Goal: Task Accomplishment & Management: Use online tool/utility

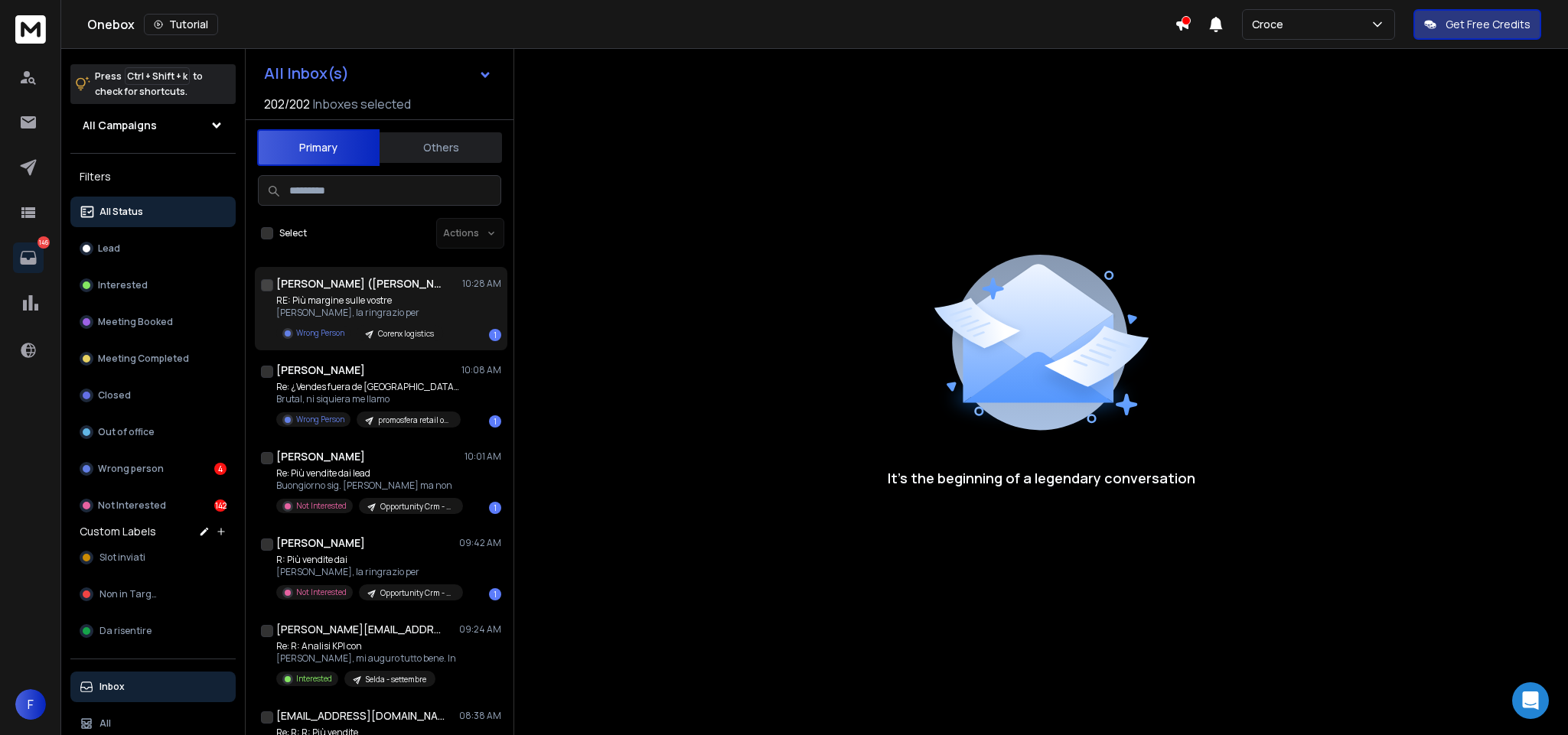
click at [447, 311] on div "RE: Più margine sulle vostre Buongiorno Francesco, la ringrazio per Wrong Perso…" at bounding box center [388, 318] width 225 height 47
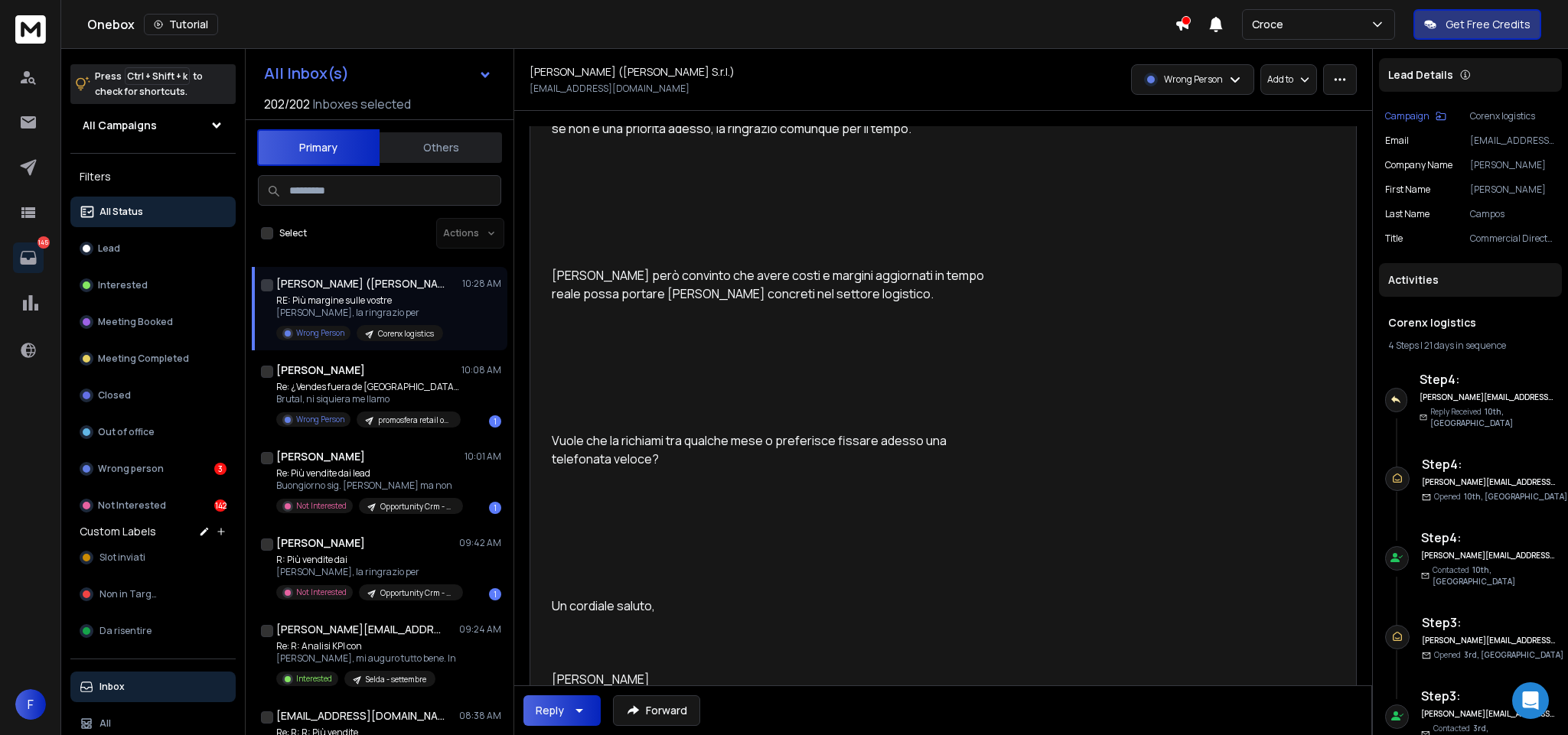
scroll to position [1654, 0]
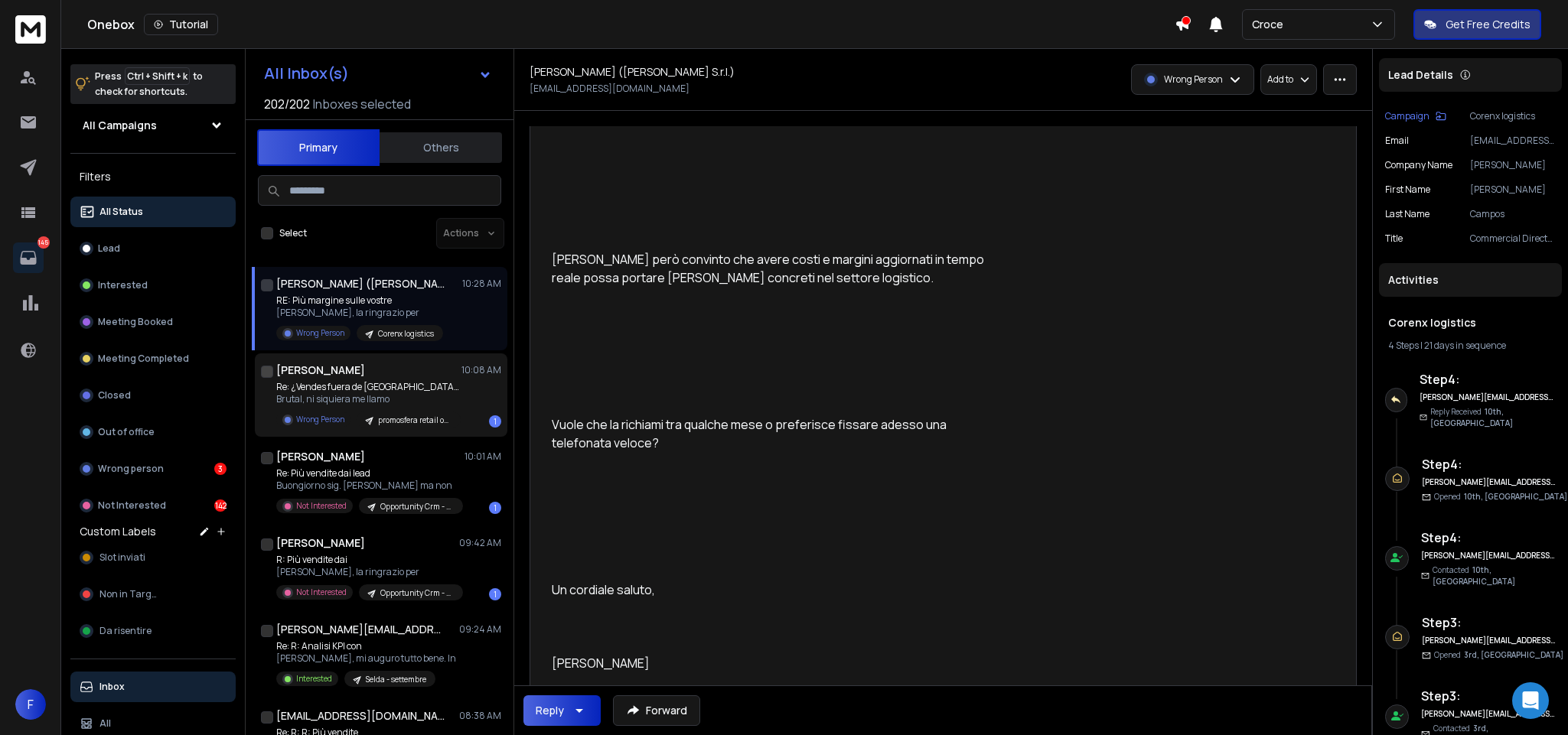
click at [432, 397] on p "Brutal, ni siquiera me llamo" at bounding box center [367, 400] width 184 height 13
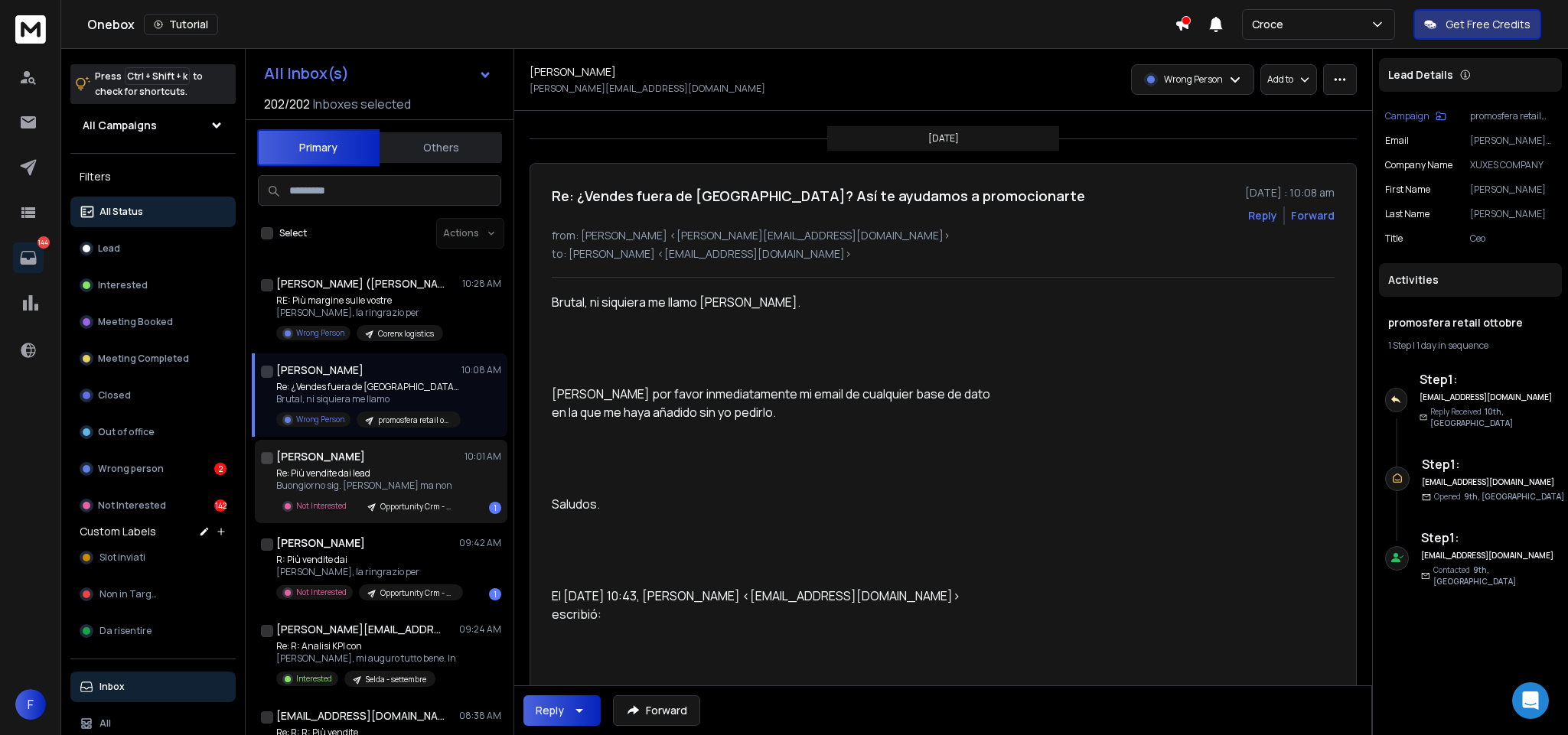
click at [430, 514] on div "Carlo 10:01 AM Re: Più vendite dai lead Buongiorno sig. Andrea ma non Not Inter…" at bounding box center [381, 482] width 253 height 84
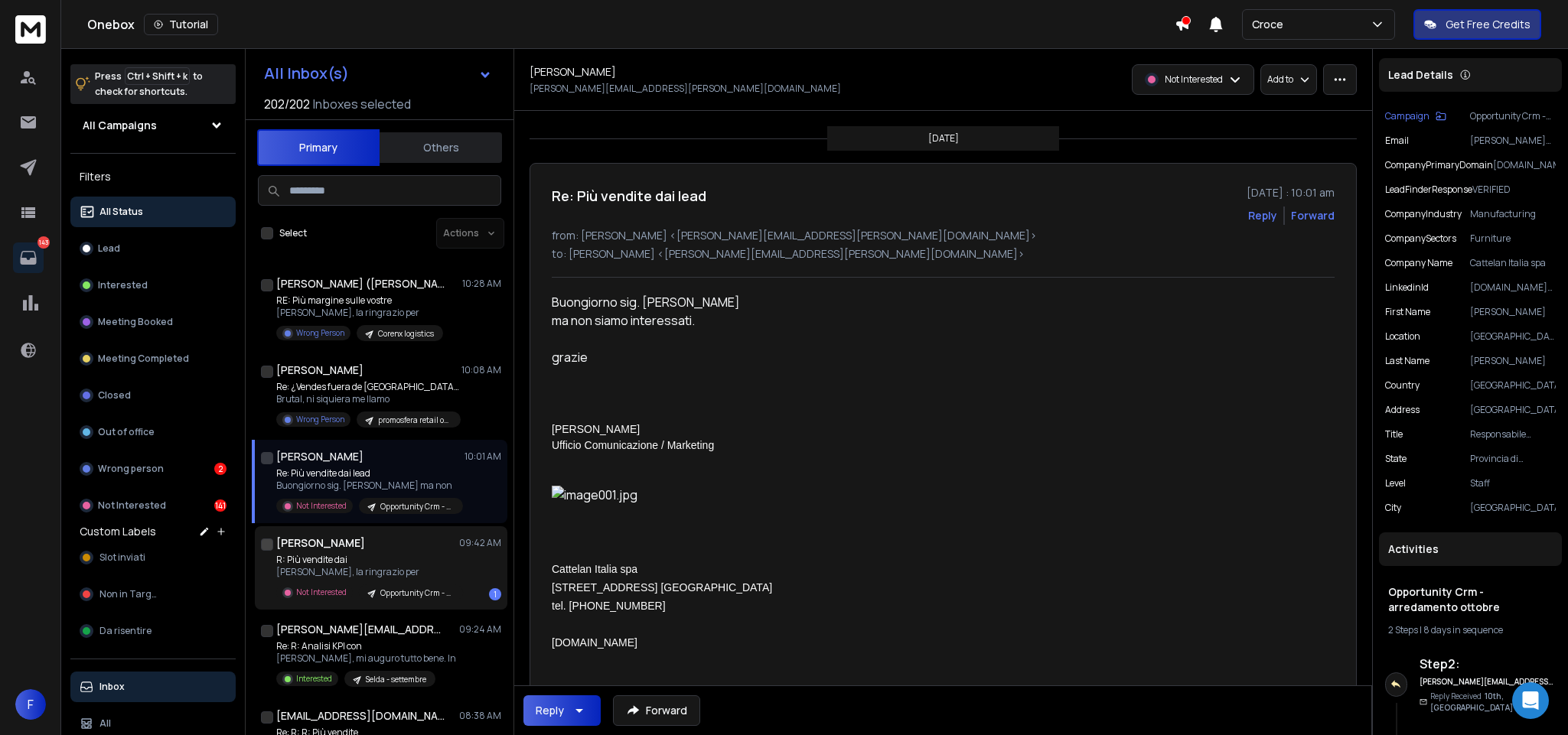
click at [432, 575] on p "Buongiorno Andrea, la ringrazio per" at bounding box center [367, 572] width 184 height 13
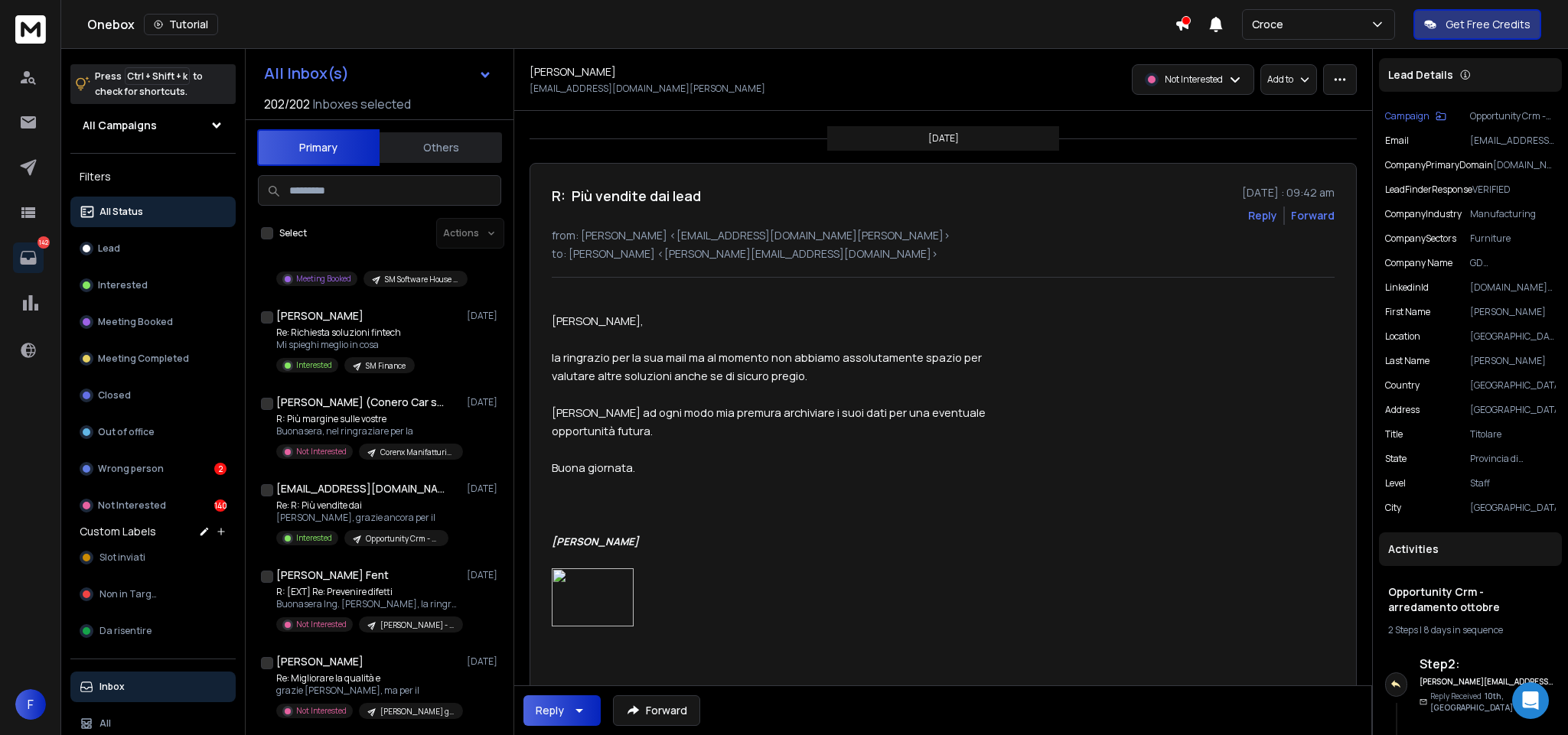
scroll to position [986, 0]
